Goal: Check status: Check status

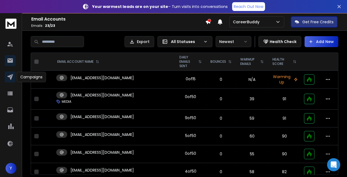
click at [10, 77] on icon at bounding box center [10, 77] width 7 height 7
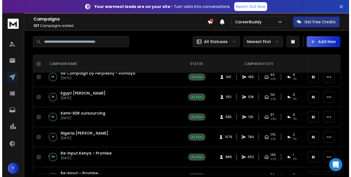
scroll to position [47, 0]
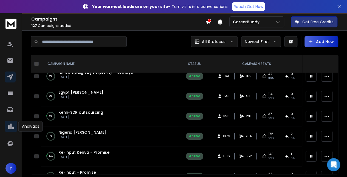
click at [9, 126] on icon at bounding box center [10, 126] width 5 height 5
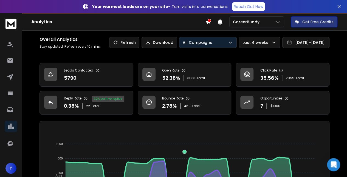
click at [227, 43] on icon at bounding box center [229, 42] width 5 height 5
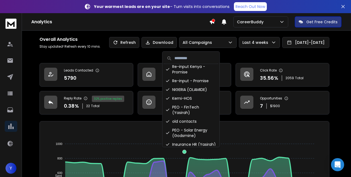
scroll to position [83, 0]
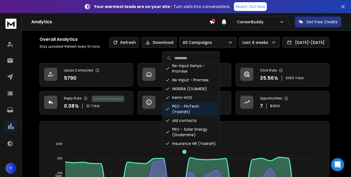
click at [192, 106] on div "PEO - FinTech (Yasirah)" at bounding box center [190, 109] width 55 height 14
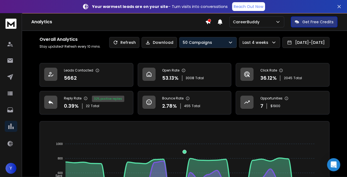
click at [227, 43] on icon at bounding box center [229, 42] width 5 height 5
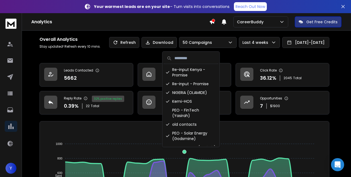
scroll to position [79, 0]
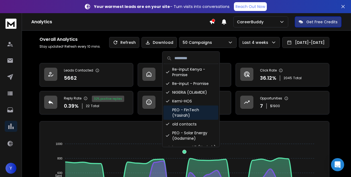
click at [181, 110] on div "PEO - FinTech (Yasirah)" at bounding box center [190, 113] width 55 height 14
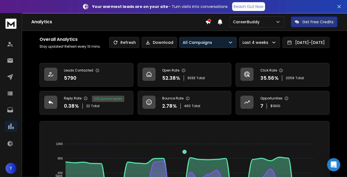
click at [227, 45] on icon at bounding box center [229, 42] width 5 height 5
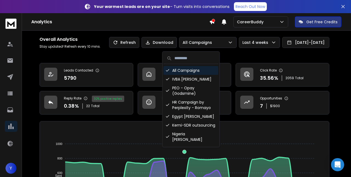
click at [178, 70] on div "All Campaigns" at bounding box center [190, 70] width 55 height 9
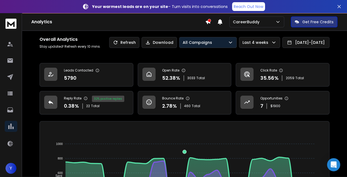
click at [227, 43] on icon at bounding box center [229, 42] width 5 height 5
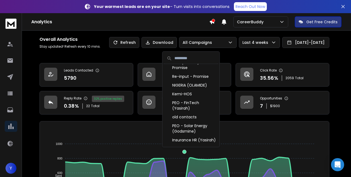
scroll to position [90, 0]
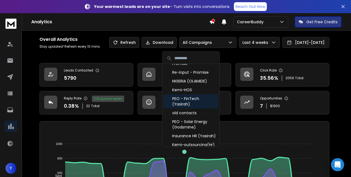
click at [181, 101] on div "PEO - FinTech (Yasirah)" at bounding box center [190, 101] width 55 height 14
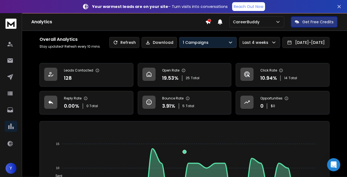
click at [227, 44] on icon at bounding box center [229, 42] width 5 height 5
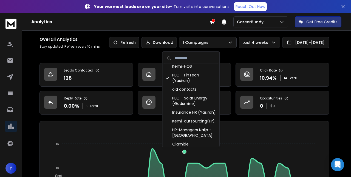
scroll to position [117, 0]
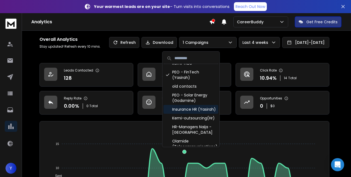
click at [181, 110] on div "Insurance HR (Yasirah)" at bounding box center [190, 109] width 55 height 9
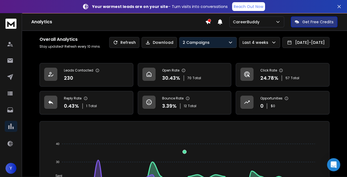
click at [227, 43] on icon at bounding box center [229, 42] width 5 height 5
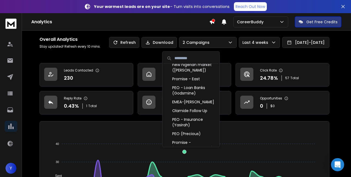
scroll to position [208, 0]
click at [187, 125] on div "PEO - Insurance (Yasirah)" at bounding box center [190, 122] width 55 height 14
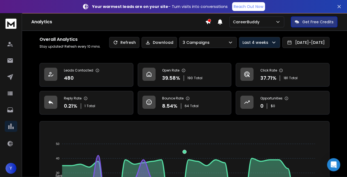
click at [271, 43] on icon "button" at bounding box center [273, 42] width 5 height 5
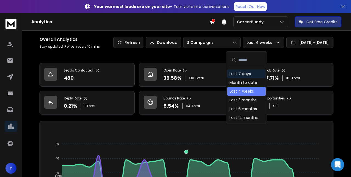
click at [246, 69] on div "Last 7 days Month to date Last 4 weeks Last 3 months Last 6 months Last 12 mont…" at bounding box center [246, 95] width 41 height 55
click at [240, 73] on div "Last 7 days" at bounding box center [239, 73] width 21 height 5
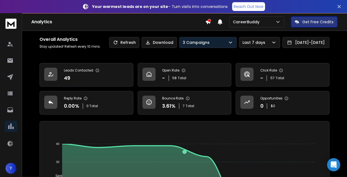
click at [227, 43] on icon at bounding box center [229, 42] width 5 height 5
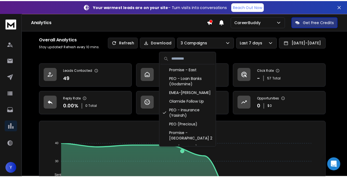
scroll to position [219, 0]
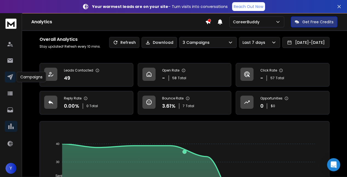
click at [11, 74] on icon at bounding box center [10, 77] width 7 height 7
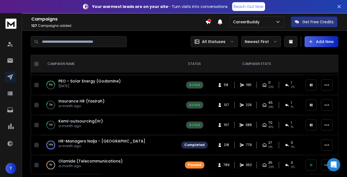
scroll to position [238, 0]
click at [131, 100] on div "12 % Insurance HR (Yasirah) a month ago" at bounding box center [109, 105] width 126 height 13
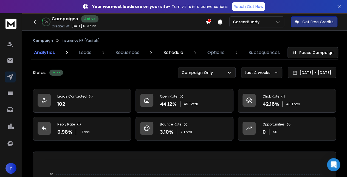
click at [179, 51] on p "Schedule" at bounding box center [173, 52] width 20 height 7
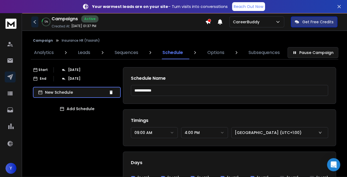
click at [36, 21] on icon at bounding box center [34, 21] width 5 height 5
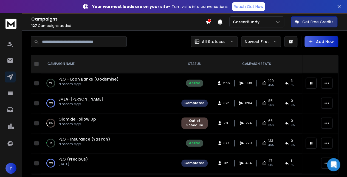
scroll to position [381, 0]
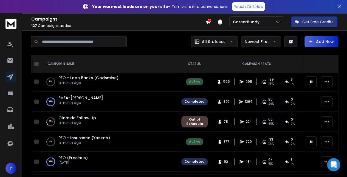
click at [116, 138] on div "4 % PEO - Insurance (Yasirah) a month ago" at bounding box center [109, 141] width 126 height 13
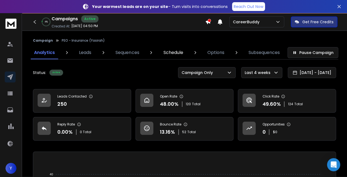
click at [174, 50] on p "Schedule" at bounding box center [173, 52] width 20 height 7
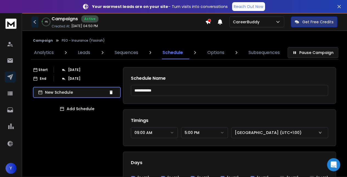
click at [36, 21] on icon at bounding box center [34, 21] width 5 height 5
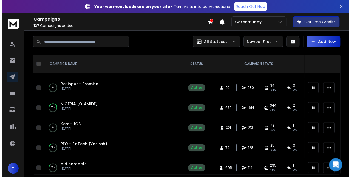
scroll to position [139, 0]
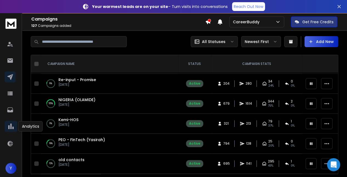
click at [9, 124] on icon at bounding box center [11, 126] width 8 height 8
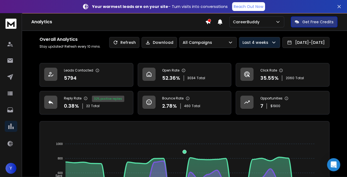
click at [271, 43] on icon "button" at bounding box center [273, 42] width 5 height 5
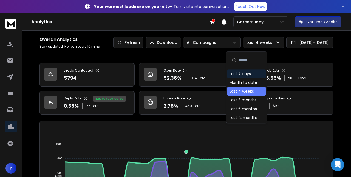
click at [247, 72] on div "Last 7 days" at bounding box center [239, 73] width 21 height 5
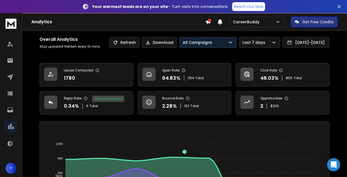
click at [227, 43] on icon at bounding box center [229, 42] width 5 height 5
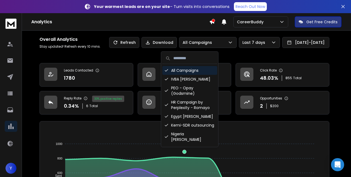
click at [178, 70] on div "All Campaigns" at bounding box center [189, 70] width 55 height 9
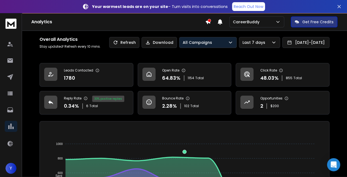
click at [227, 43] on icon at bounding box center [229, 42] width 5 height 5
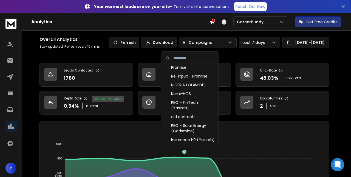
scroll to position [94, 0]
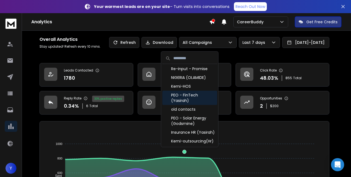
click at [184, 99] on div "PEO - FinTech (Yasirah)" at bounding box center [189, 98] width 55 height 14
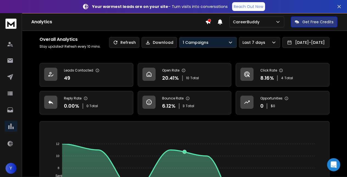
click at [227, 44] on icon at bounding box center [229, 42] width 5 height 5
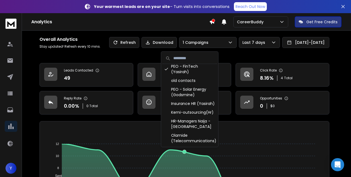
scroll to position [124, 0]
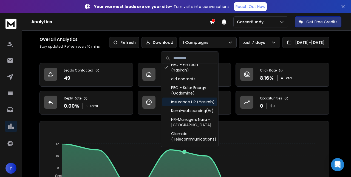
click at [187, 101] on div "Insurance HR (Yasirah)" at bounding box center [189, 102] width 55 height 9
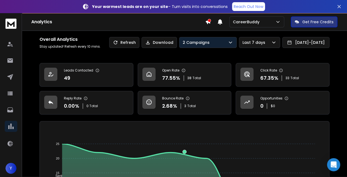
click at [227, 43] on icon at bounding box center [229, 42] width 5 height 5
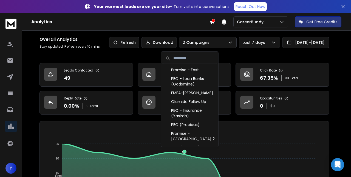
scroll to position [218, 0]
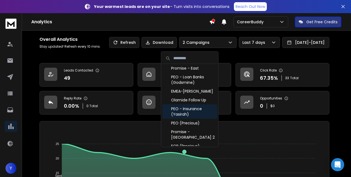
click at [181, 116] on div "PEO - Insurance (Yasirah)" at bounding box center [189, 111] width 55 height 14
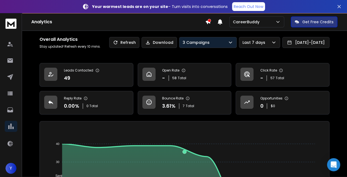
click at [227, 45] on icon at bounding box center [229, 42] width 5 height 5
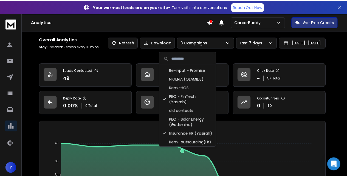
scroll to position [98, 0]
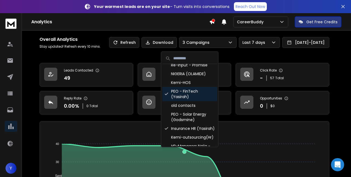
click at [181, 90] on div "PEO - FinTech (Yasirah)" at bounding box center [189, 94] width 55 height 14
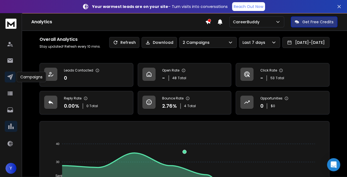
click at [7, 77] on icon at bounding box center [10, 77] width 7 height 7
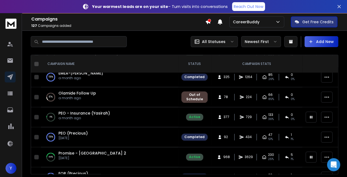
scroll to position [409, 0]
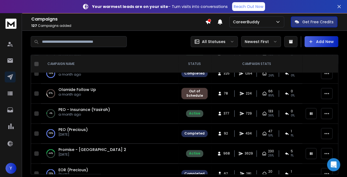
click at [115, 108] on div "4 % PEO - Insurance (Yasirah) a month ago" at bounding box center [109, 113] width 126 height 13
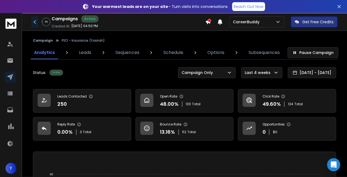
click at [35, 20] on icon at bounding box center [34, 21] width 5 height 5
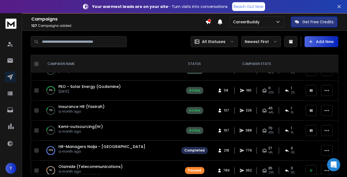
scroll to position [232, 0]
click at [136, 107] on div "12 % Insurance HR (Yasirah) a month ago" at bounding box center [109, 110] width 126 height 13
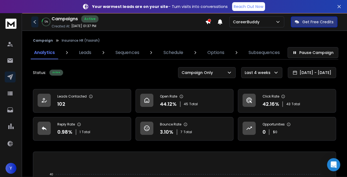
click at [36, 22] on icon at bounding box center [34, 21] width 5 height 5
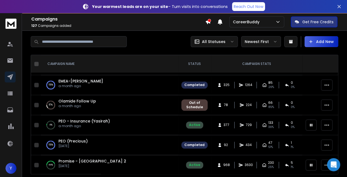
scroll to position [398, 0]
click at [112, 123] on div "4 % PEO - Insurance (Yasirah) a month ago" at bounding box center [109, 125] width 126 height 13
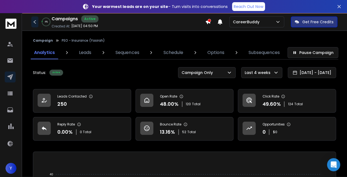
click at [36, 21] on icon at bounding box center [34, 21] width 5 height 5
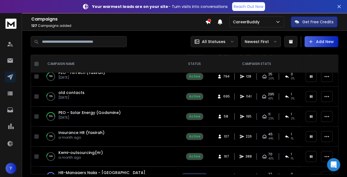
scroll to position [194, 0]
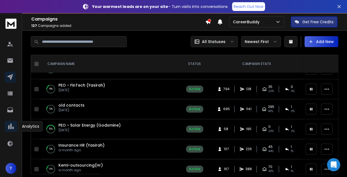
click at [8, 128] on icon at bounding box center [10, 126] width 5 height 5
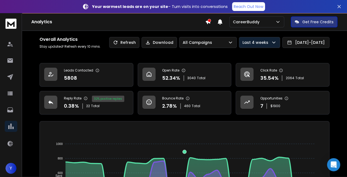
click at [271, 44] on icon "button" at bounding box center [273, 42] width 5 height 5
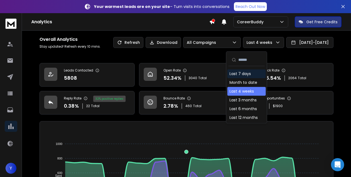
click at [243, 73] on div "Last 7 days" at bounding box center [239, 73] width 21 height 5
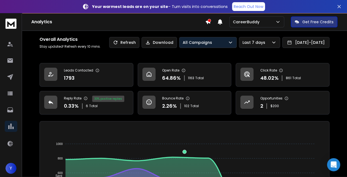
click at [227, 45] on icon at bounding box center [229, 42] width 5 height 5
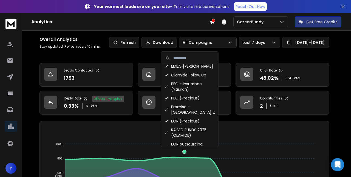
scroll to position [242, 0]
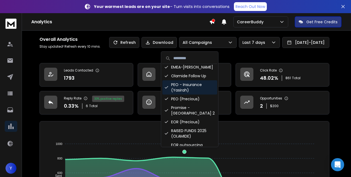
click at [194, 95] on div "PEO - Insurance (Yasirah)" at bounding box center [189, 87] width 55 height 14
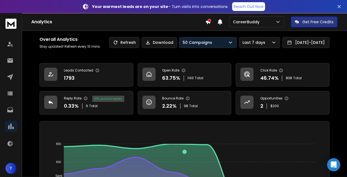
click at [227, 45] on icon at bounding box center [229, 42] width 5 height 5
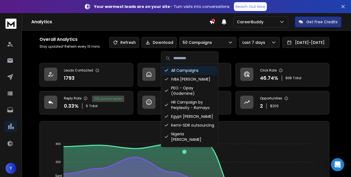
click at [180, 69] on div "All Campaigns" at bounding box center [189, 70] width 55 height 9
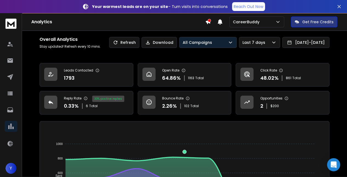
click at [227, 45] on icon at bounding box center [229, 42] width 5 height 5
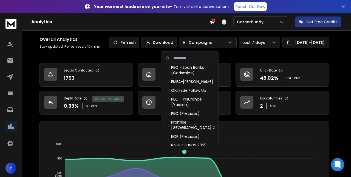
scroll to position [227, 0]
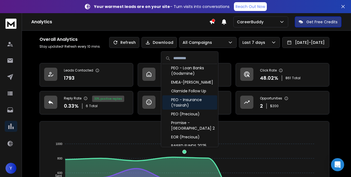
click at [184, 105] on div "PEO - Insurance (Yasirah)" at bounding box center [189, 102] width 55 height 14
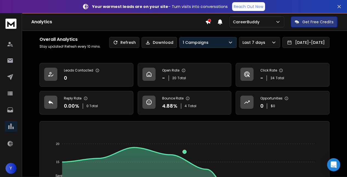
click at [227, 45] on icon at bounding box center [229, 42] width 5 height 5
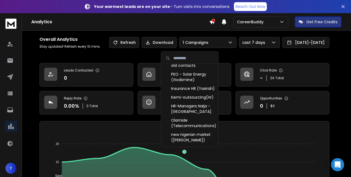
scroll to position [138, 0]
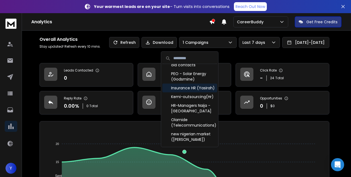
click at [182, 91] on div "Insurance HR (Yasirah)" at bounding box center [189, 88] width 55 height 9
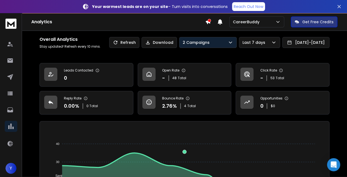
click at [227, 44] on icon at bounding box center [229, 42] width 5 height 5
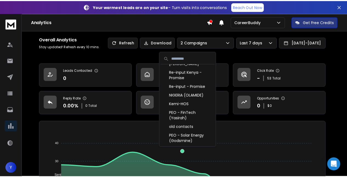
scroll to position [76, 0]
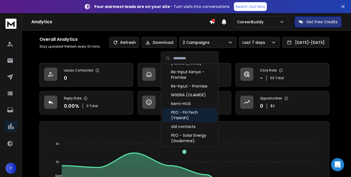
click at [180, 113] on div "PEO - FinTech (Yasirah)" at bounding box center [189, 115] width 55 height 14
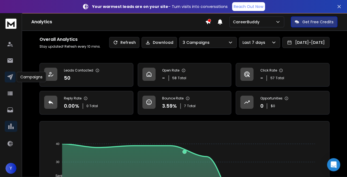
click at [10, 75] on icon at bounding box center [10, 77] width 6 height 6
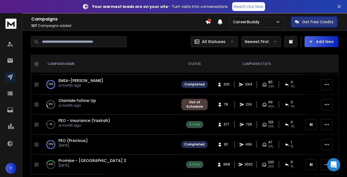
scroll to position [402, 0]
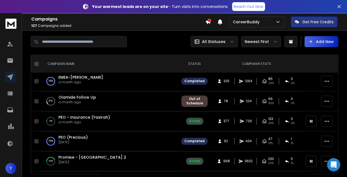
click at [112, 115] on div "4 % PEO - Insurance (Yasirah) a month ago" at bounding box center [109, 121] width 126 height 13
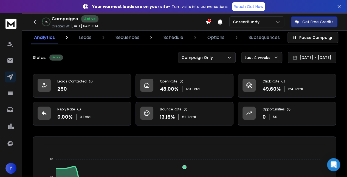
scroll to position [15, 0]
click at [35, 21] on icon at bounding box center [34, 21] width 5 height 5
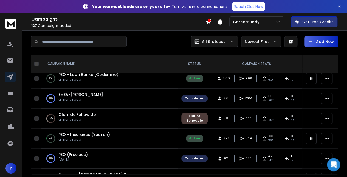
scroll to position [389, 0]
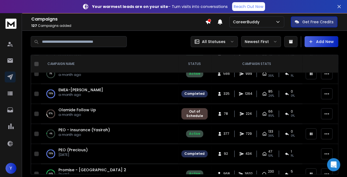
click at [108, 127] on span "PEO - Insurance (Yasirah)" at bounding box center [84, 129] width 52 height 5
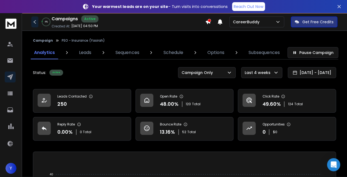
click at [34, 20] on icon at bounding box center [34, 21] width 5 height 5
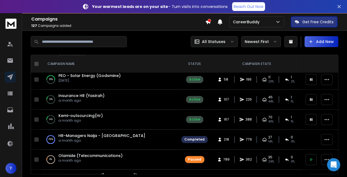
scroll to position [248, 0]
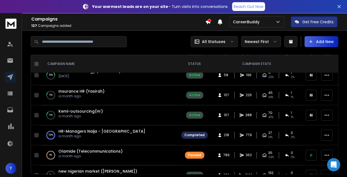
click at [101, 89] on span "Insurance HR (Yasirah)" at bounding box center [81, 91] width 46 height 5
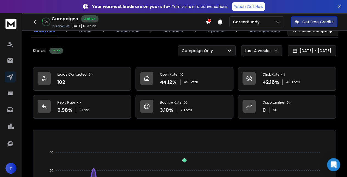
scroll to position [15, 0]
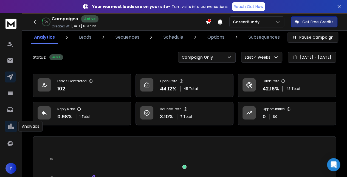
click at [10, 126] on icon at bounding box center [11, 126] width 8 height 8
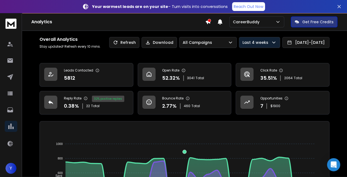
click at [272, 43] on icon "button" at bounding box center [273, 42] width 3 height 1
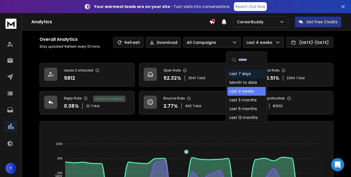
click at [242, 71] on div "Last 7 days" at bounding box center [239, 73] width 21 height 5
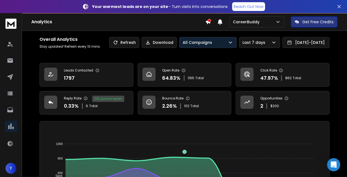
click at [229, 43] on icon at bounding box center [230, 42] width 3 height 1
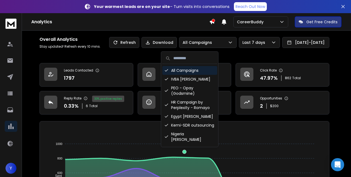
click at [192, 71] on div "All Campaigns" at bounding box center [189, 70] width 55 height 9
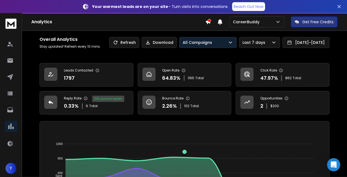
click at [227, 44] on icon at bounding box center [229, 42] width 5 height 5
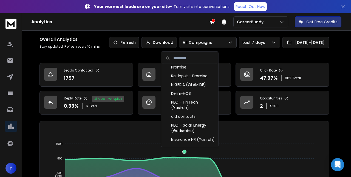
scroll to position [88, 0]
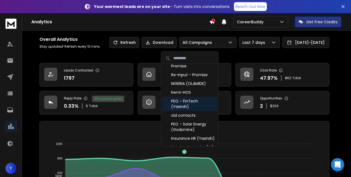
click at [182, 102] on div "PEO - FinTech (Yasirah)" at bounding box center [189, 104] width 55 height 14
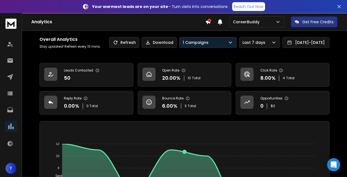
click at [227, 45] on icon at bounding box center [229, 42] width 5 height 5
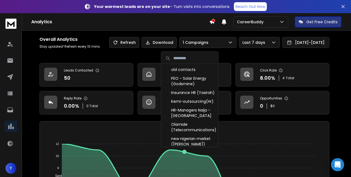
scroll to position [135, 0]
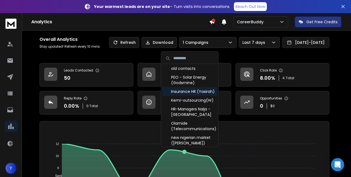
click at [184, 91] on div "Insurance HR (Yasirah)" at bounding box center [189, 91] width 55 height 9
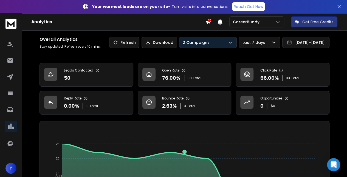
click at [227, 43] on icon at bounding box center [229, 42] width 5 height 5
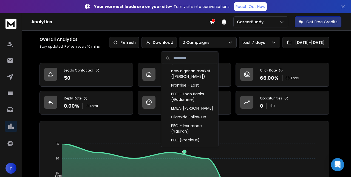
scroll to position [212, 0]
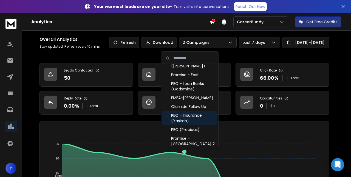
click at [182, 120] on div "PEO - Insurance (Yasirah)" at bounding box center [189, 118] width 55 height 14
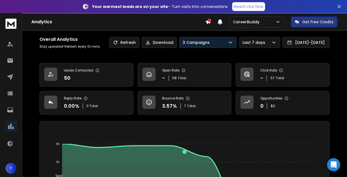
click at [227, 44] on icon at bounding box center [229, 42] width 5 height 5
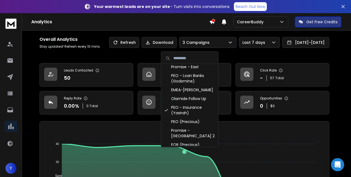
scroll to position [220, 0]
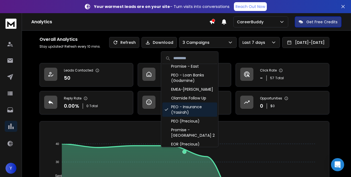
click at [180, 115] on div "PEO - Insurance (Yasirah)" at bounding box center [189, 110] width 55 height 14
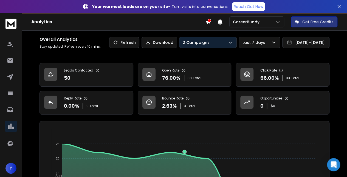
click at [227, 45] on icon at bounding box center [229, 42] width 5 height 5
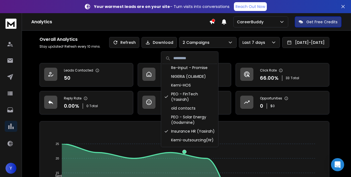
scroll to position [95, 0]
click at [189, 93] on div "PEO - FinTech (Yasirah)" at bounding box center [189, 96] width 55 height 14
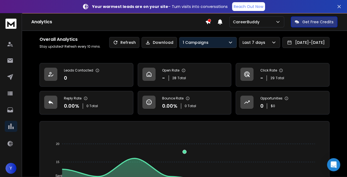
click at [227, 42] on icon at bounding box center [229, 42] width 5 height 5
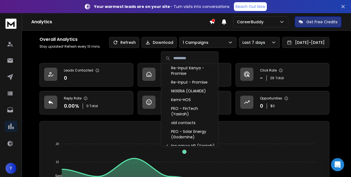
scroll to position [81, 0]
click at [186, 110] on div "PEO - FinTech (Yasirah)" at bounding box center [189, 111] width 55 height 14
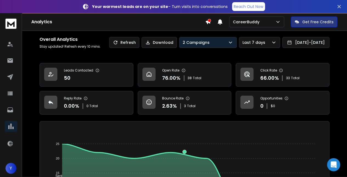
click at [227, 44] on icon at bounding box center [229, 42] width 5 height 5
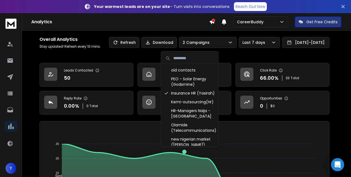
scroll to position [135, 0]
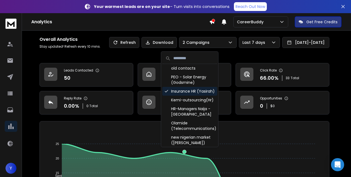
click at [184, 94] on div "Insurance HR (Yasirah)" at bounding box center [189, 91] width 55 height 9
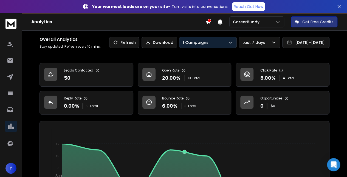
click at [227, 44] on icon at bounding box center [229, 42] width 5 height 5
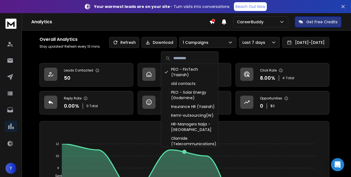
scroll to position [121, 0]
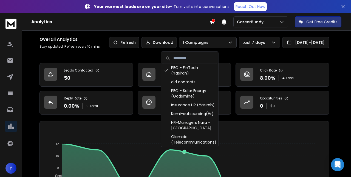
click at [141, 59] on div "Overall Analytics Stay updated! Refresh every 10 mins. Refresh Download 1 Campa…" at bounding box center [184, 176] width 290 height 281
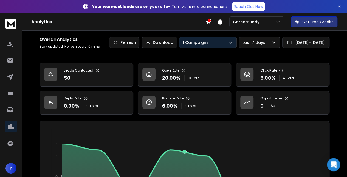
click at [227, 43] on icon at bounding box center [229, 42] width 5 height 5
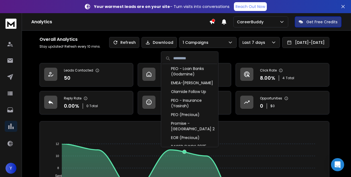
scroll to position [229, 0]
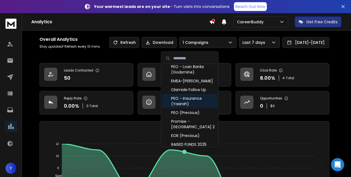
click at [186, 106] on div "PEO - Insurance (Yasirah)" at bounding box center [189, 101] width 55 height 14
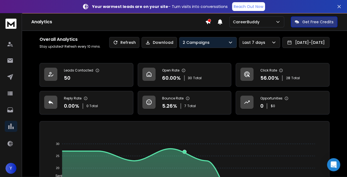
click at [227, 45] on icon at bounding box center [229, 42] width 5 height 5
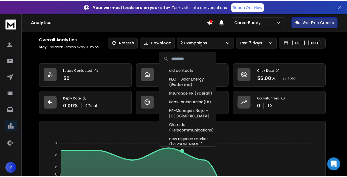
scroll to position [133, 0]
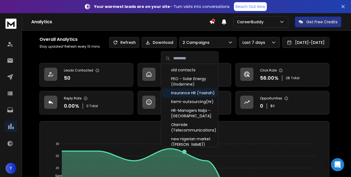
click at [184, 96] on div "Insurance HR (Yasirah)" at bounding box center [189, 93] width 55 height 9
